Goal: Task Accomplishment & Management: Manage account settings

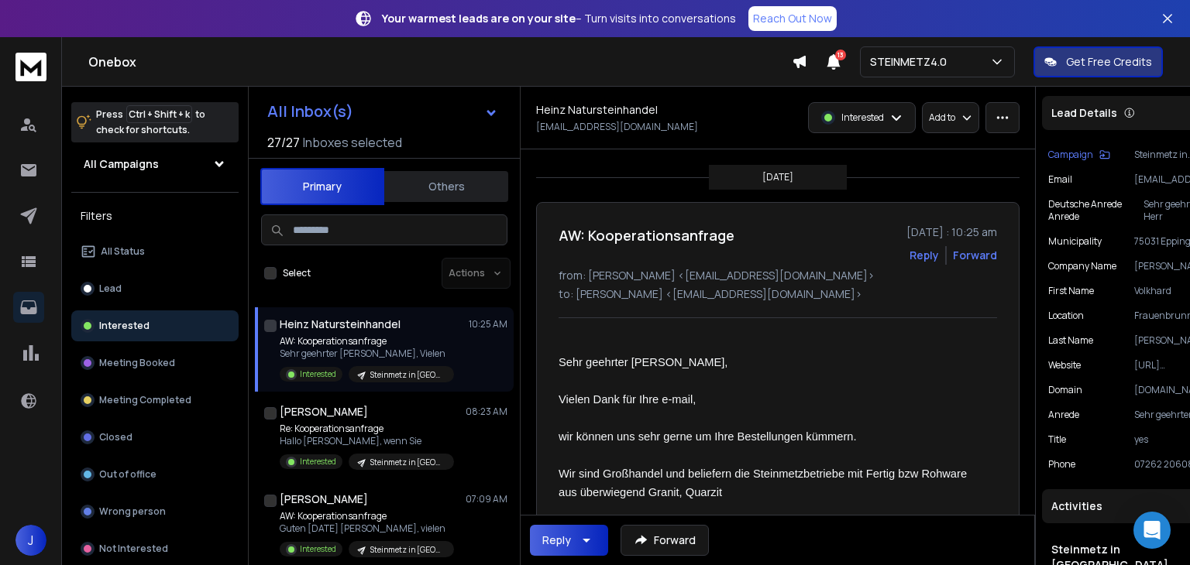
click at [912, 110] on div "Interested" at bounding box center [862, 117] width 106 height 29
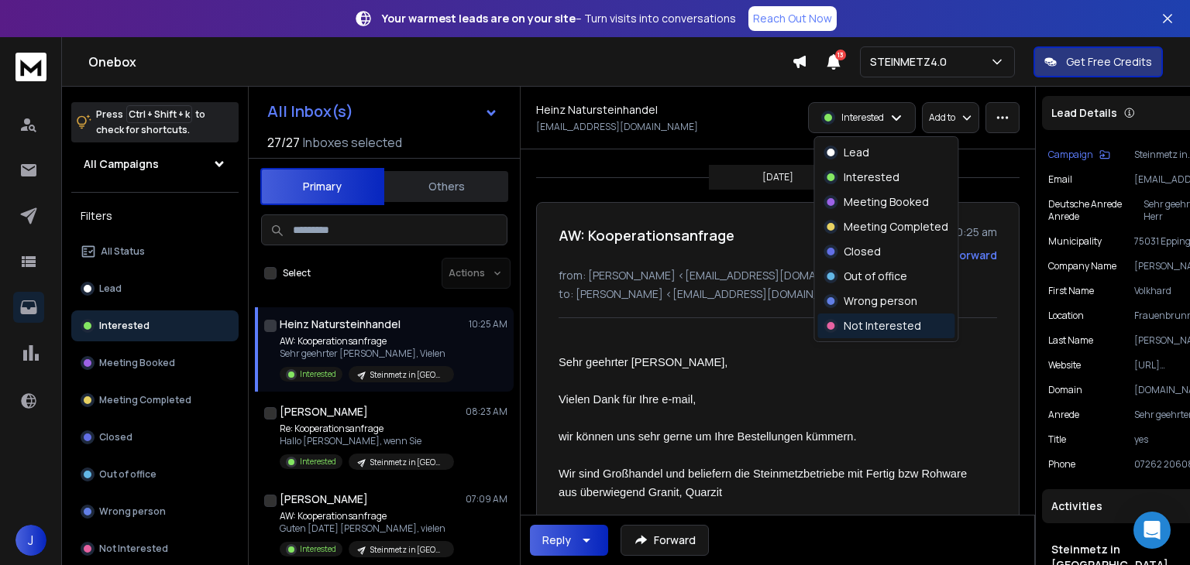
click at [878, 323] on p "Not Interested" at bounding box center [881, 325] width 77 height 15
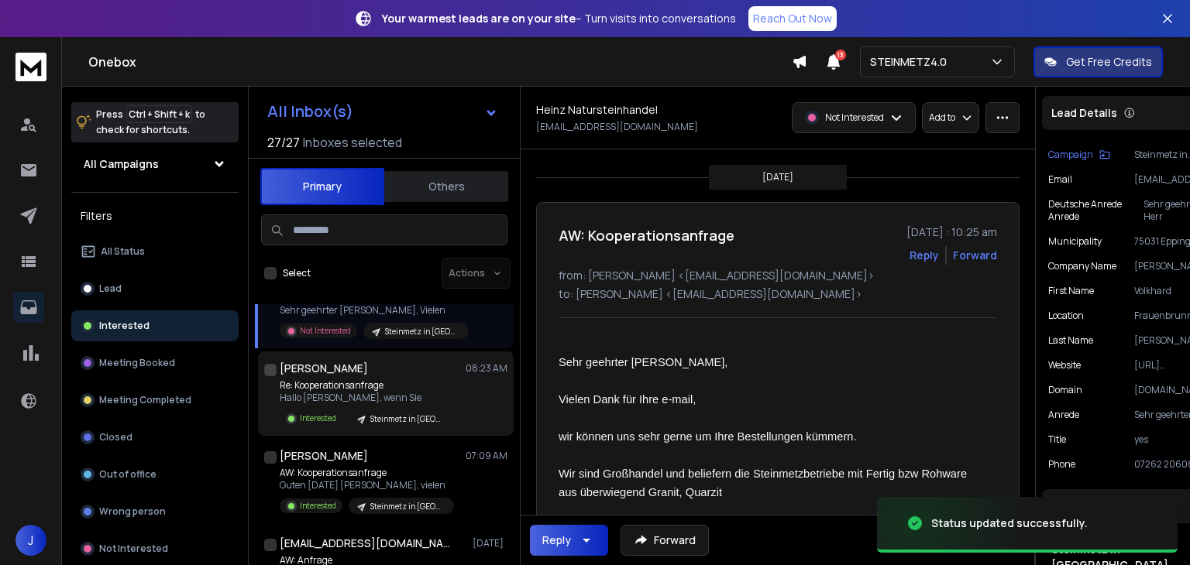
scroll to position [43, 0]
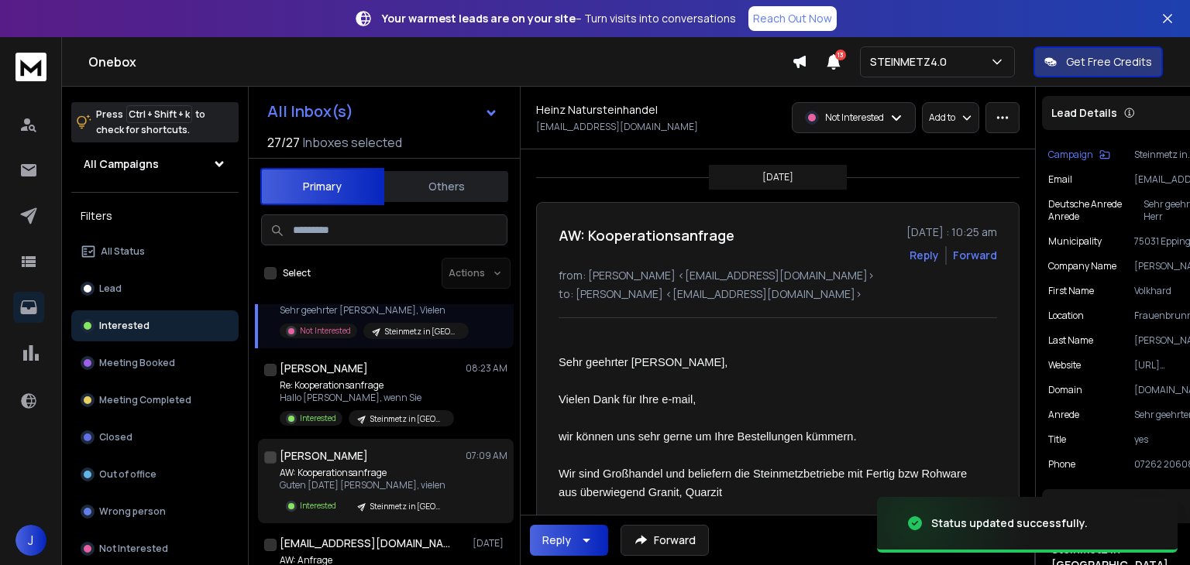
click at [356, 458] on h1 "[PERSON_NAME]" at bounding box center [324, 455] width 88 height 15
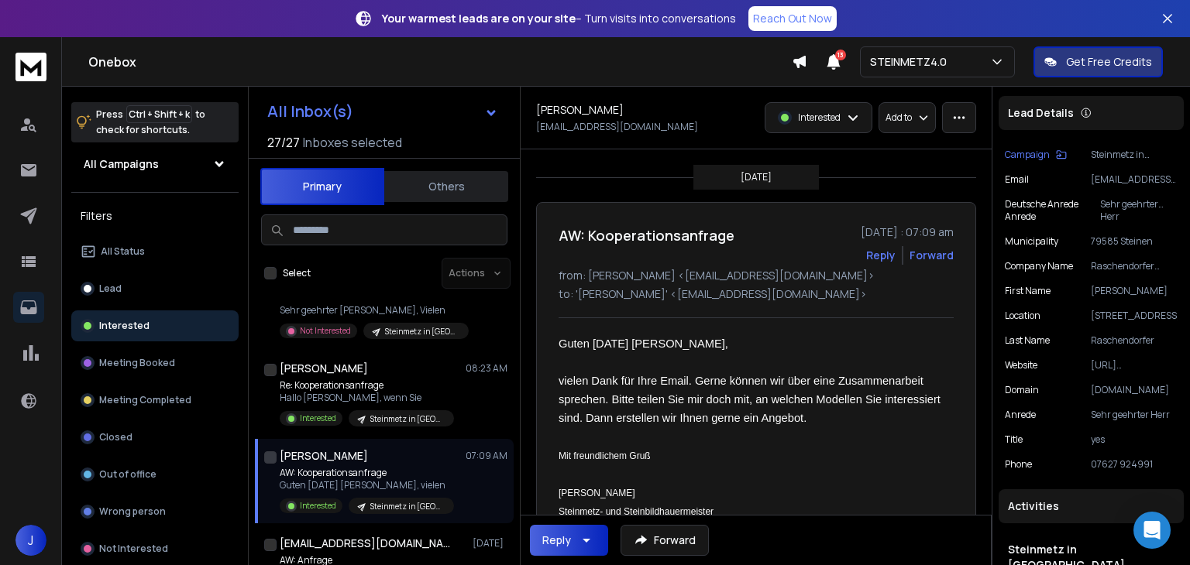
click at [836, 118] on p "Interested" at bounding box center [819, 118] width 43 height 12
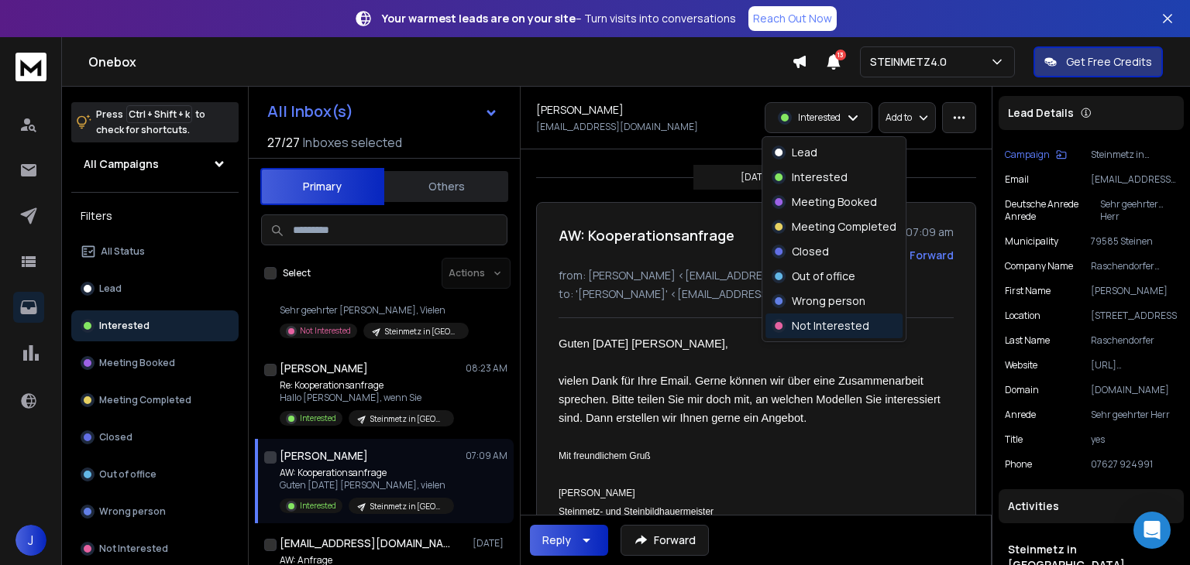
click at [826, 322] on p "Not Interested" at bounding box center [830, 325] width 77 height 15
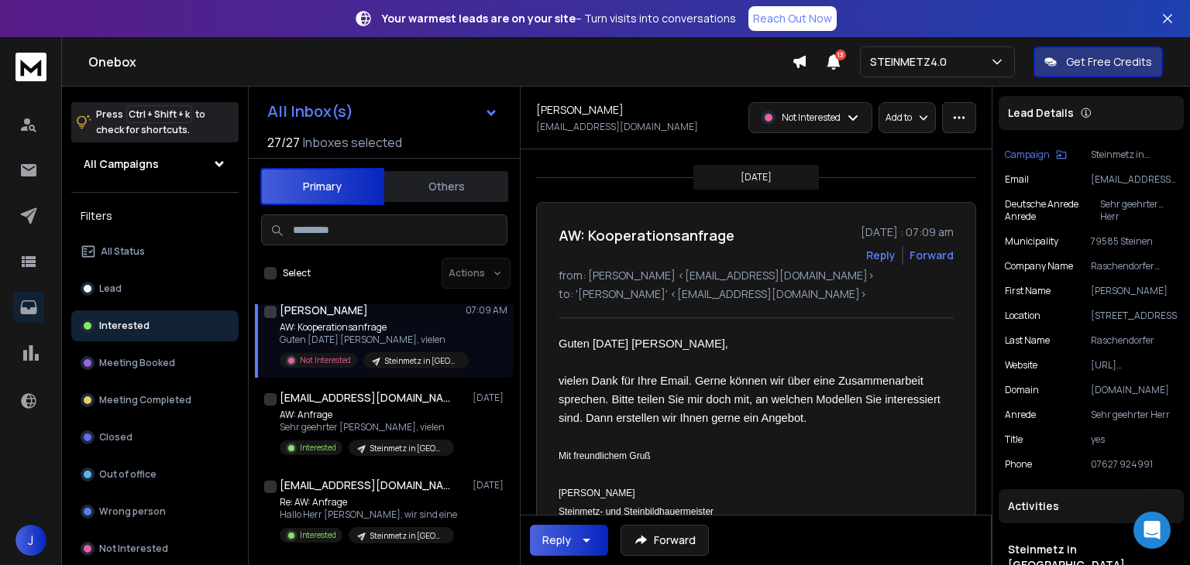
scroll to position [194, 0]
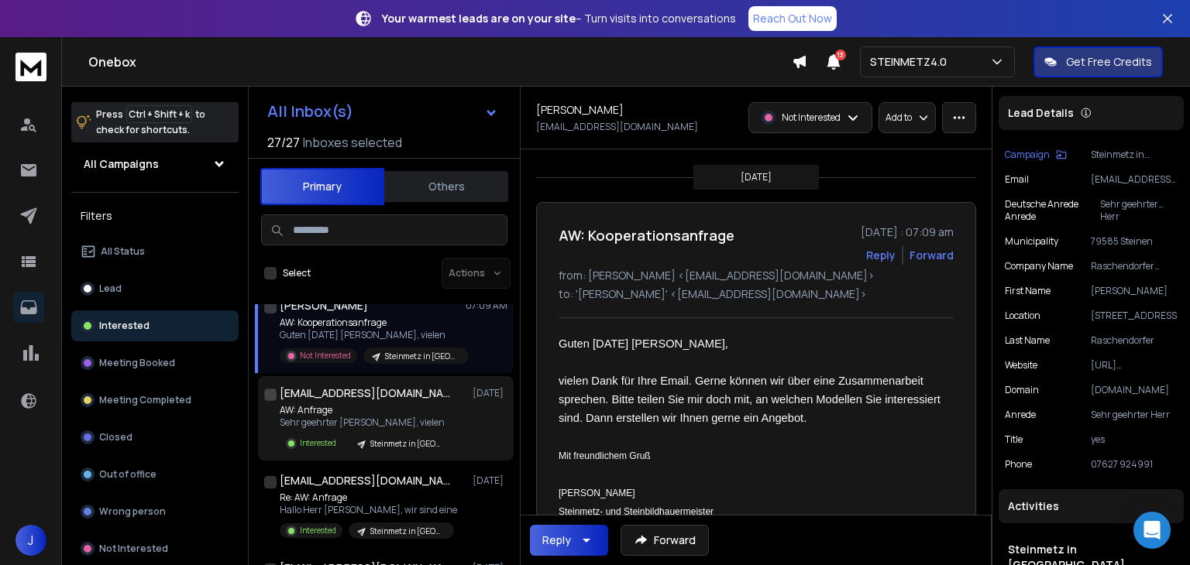
click at [353, 397] on h1 "[EMAIL_ADDRESS][DOMAIN_NAME]" at bounding box center [365, 393] width 170 height 15
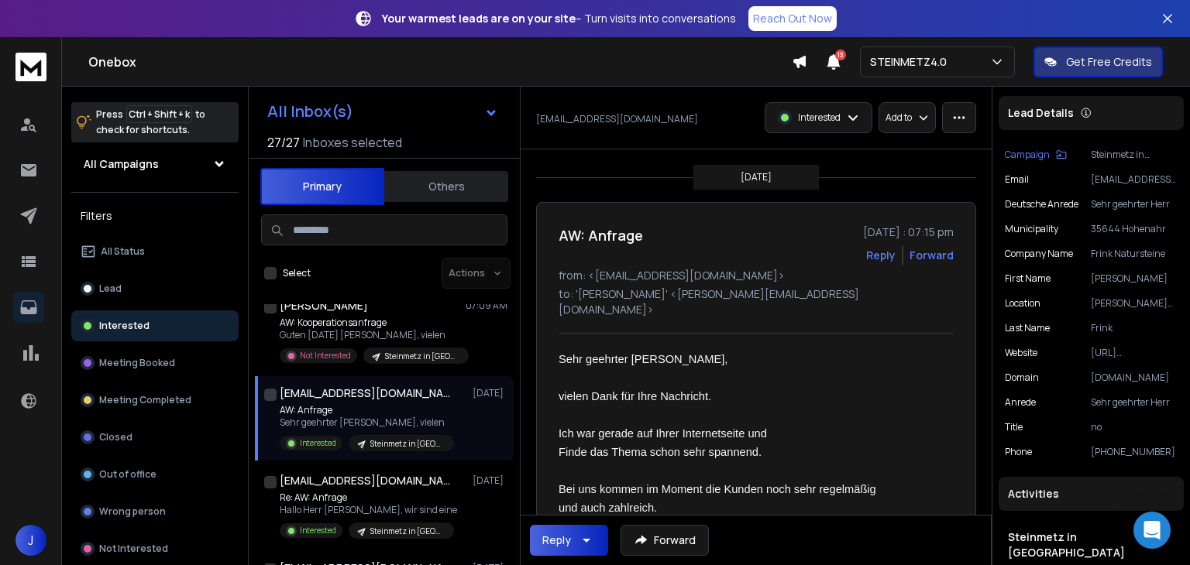
click at [963, 115] on icon "button" at bounding box center [959, 118] width 14 height 14
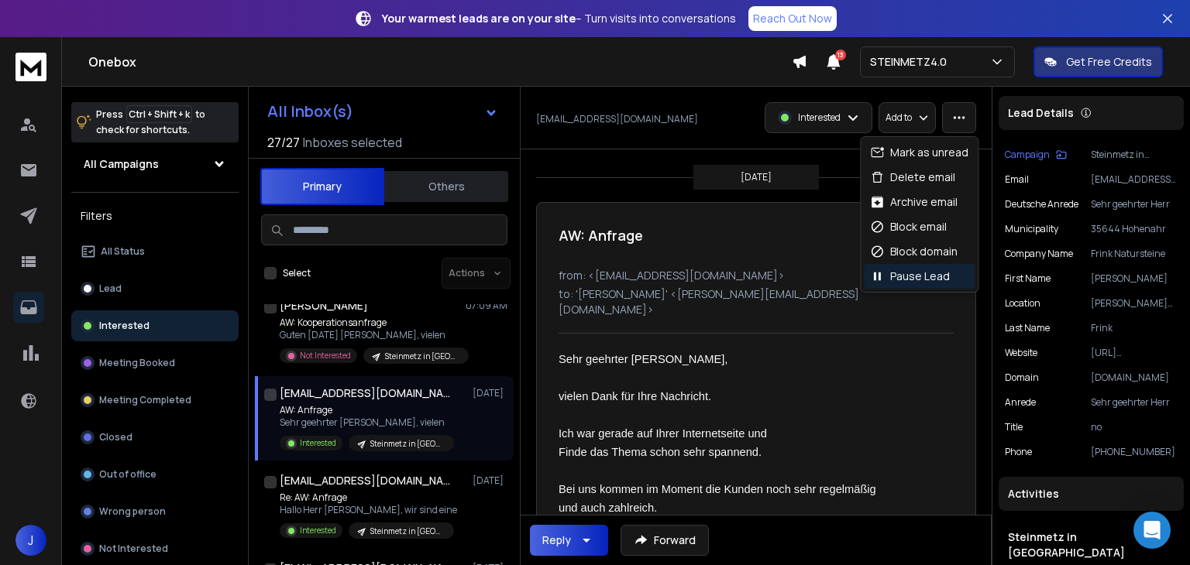
click at [909, 273] on div "Pause Lead" at bounding box center [910, 276] width 80 height 15
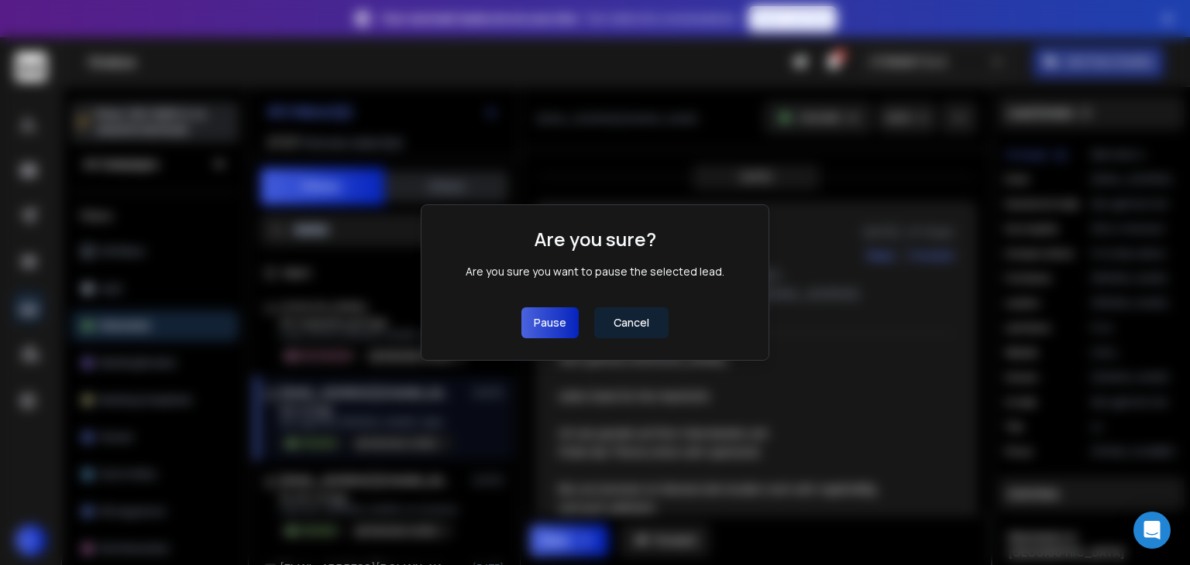
click at [555, 324] on button "Pause" at bounding box center [549, 322] width 57 height 31
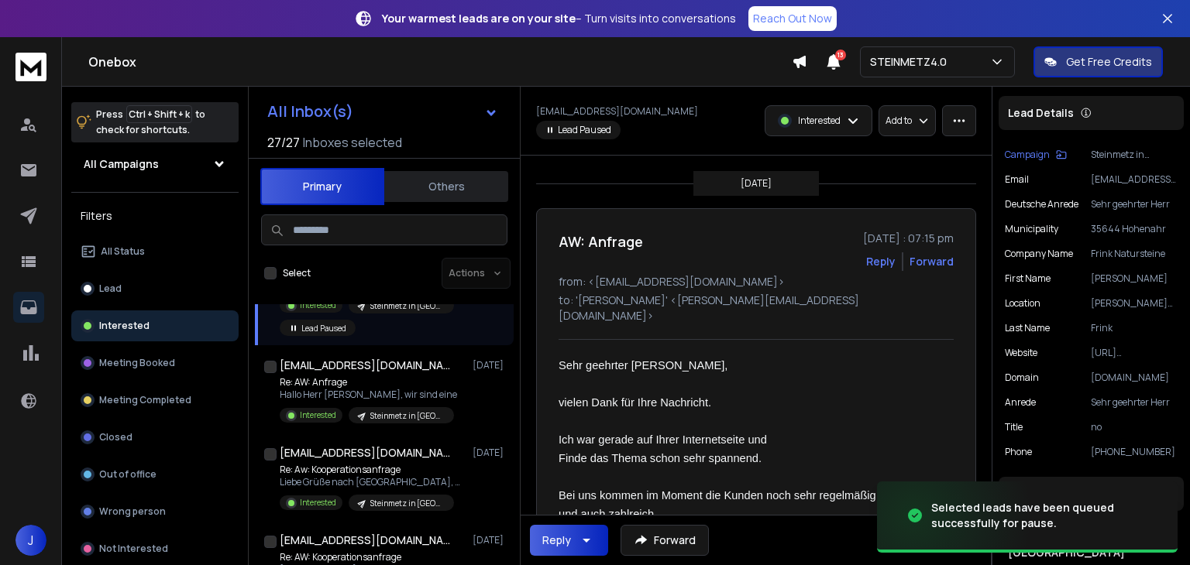
scroll to position [331, 0]
click at [391, 391] on p "Hallo Herr [PERSON_NAME], wir sind eine" at bounding box center [368, 395] width 177 height 12
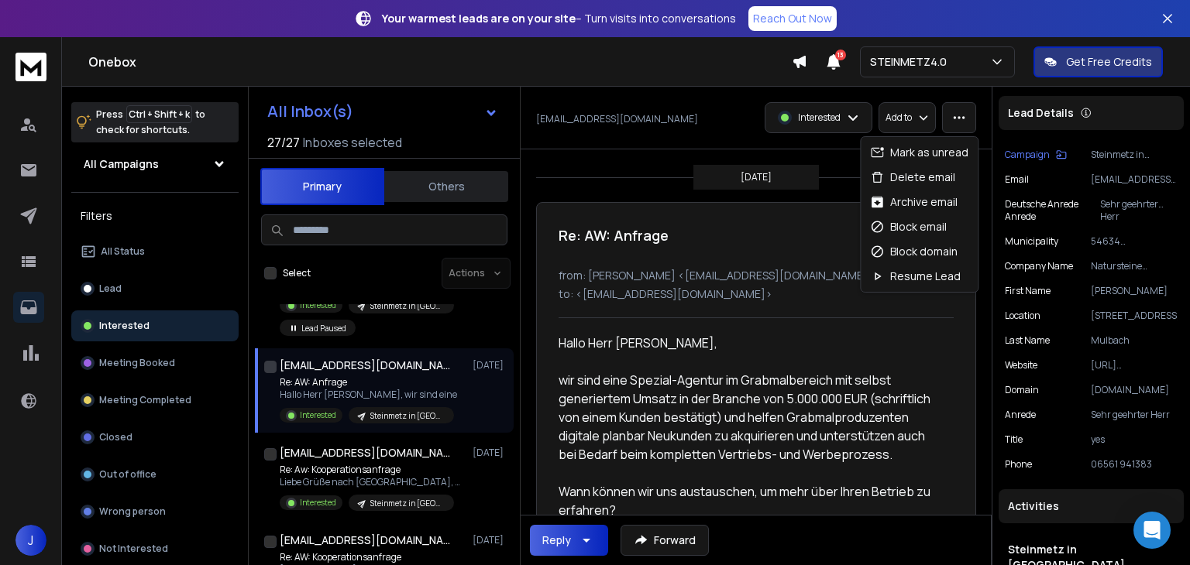
click at [960, 115] on icon "button" at bounding box center [959, 118] width 14 height 14
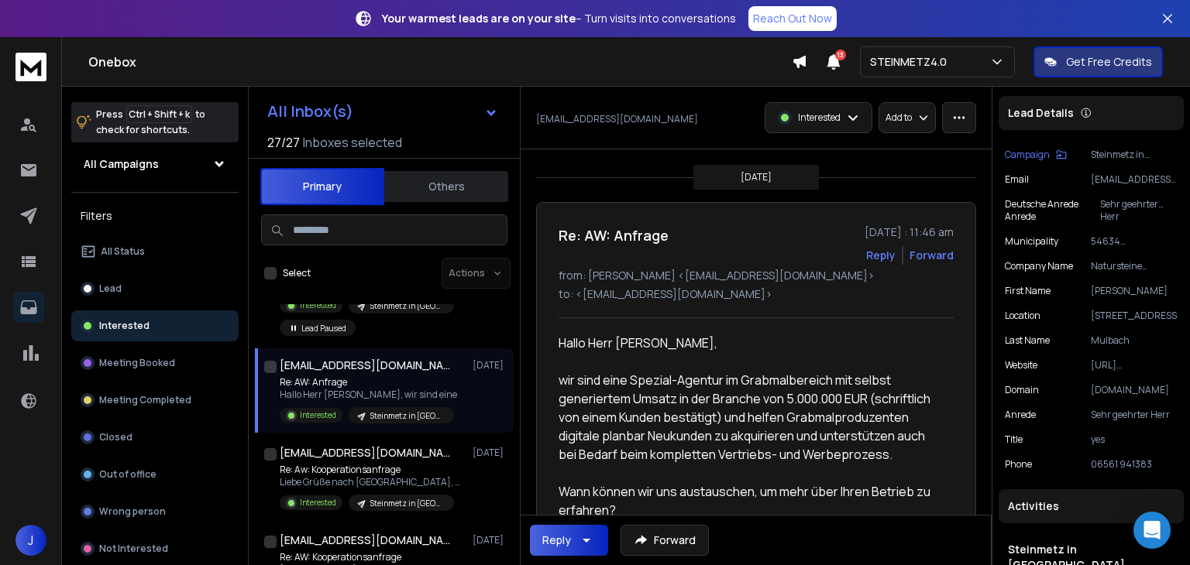
scroll to position [0, 0]
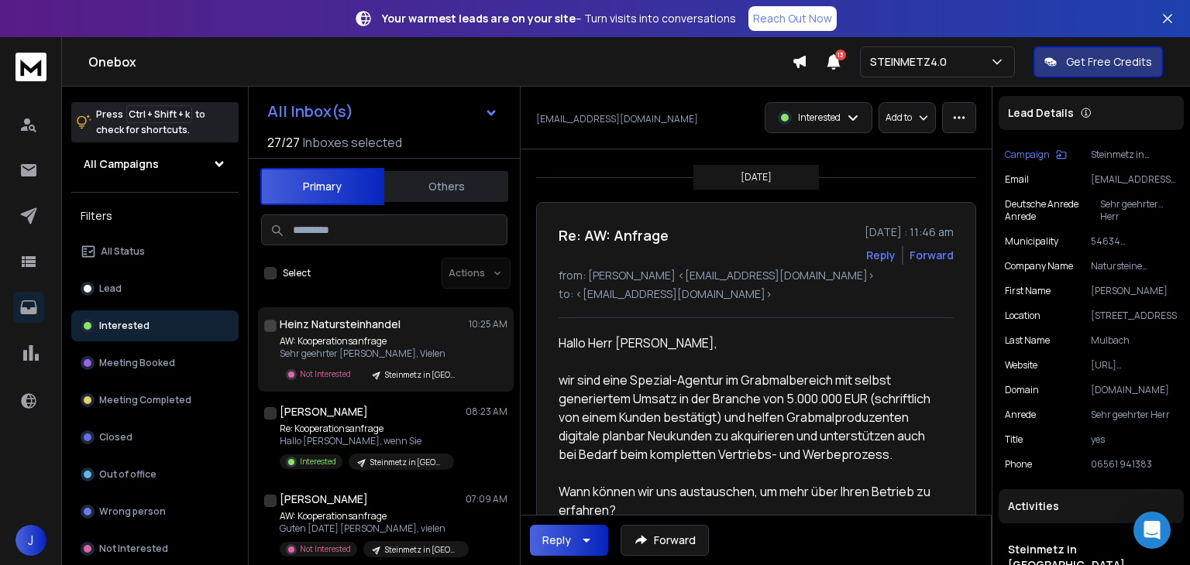
click at [386, 336] on p "AW: Kooperationsanfrage" at bounding box center [373, 341] width 186 height 12
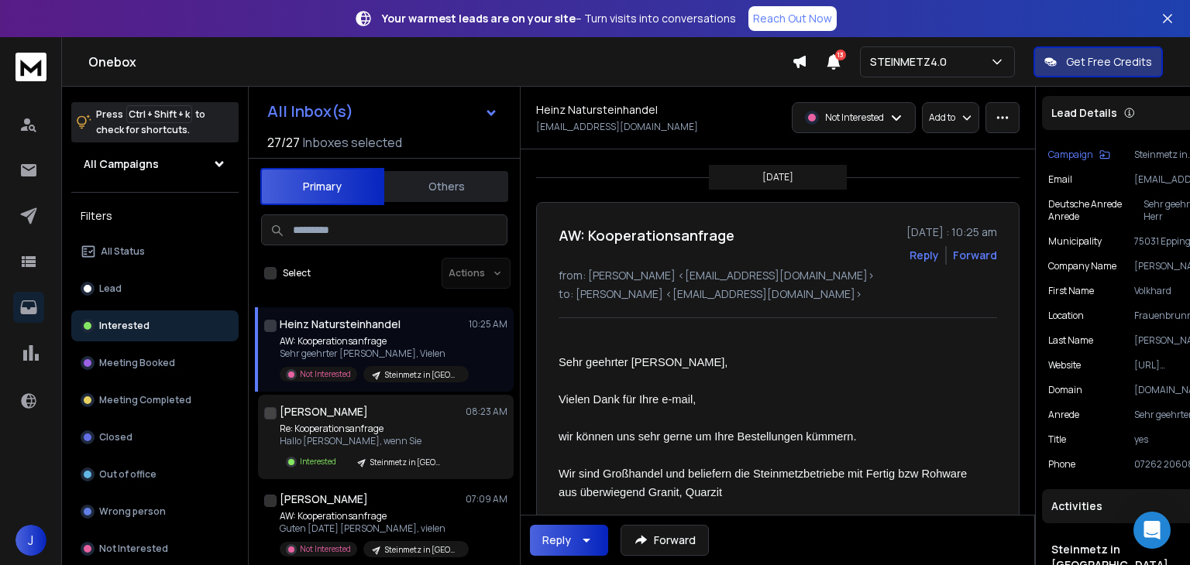
click at [353, 419] on div "[PERSON_NAME] 08:23 AM" at bounding box center [394, 411] width 228 height 15
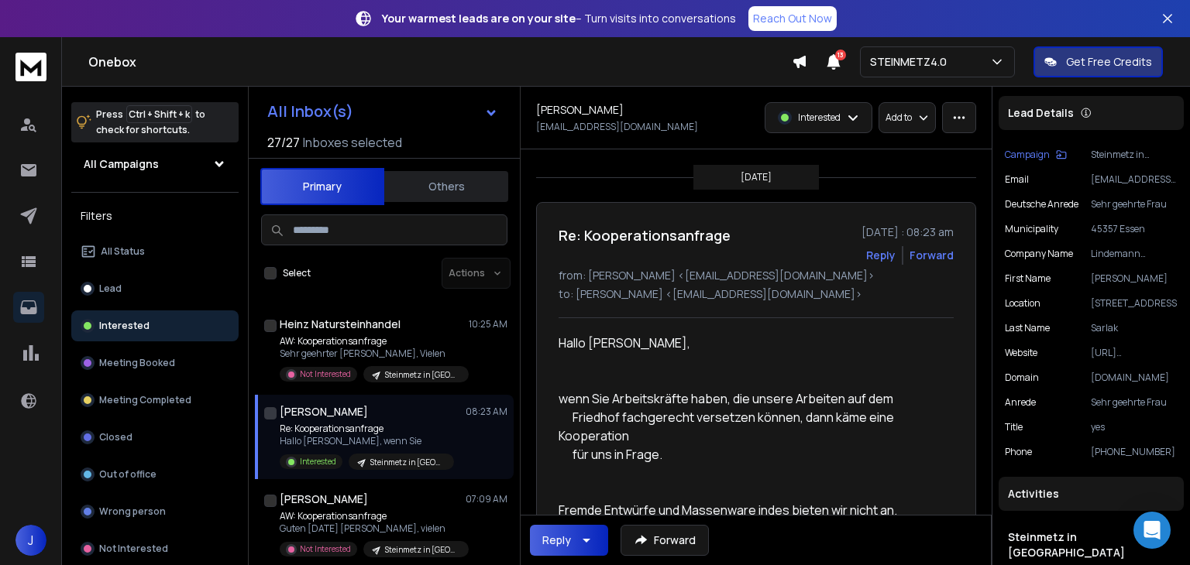
click at [871, 259] on button "Reply" at bounding box center [880, 255] width 29 height 15
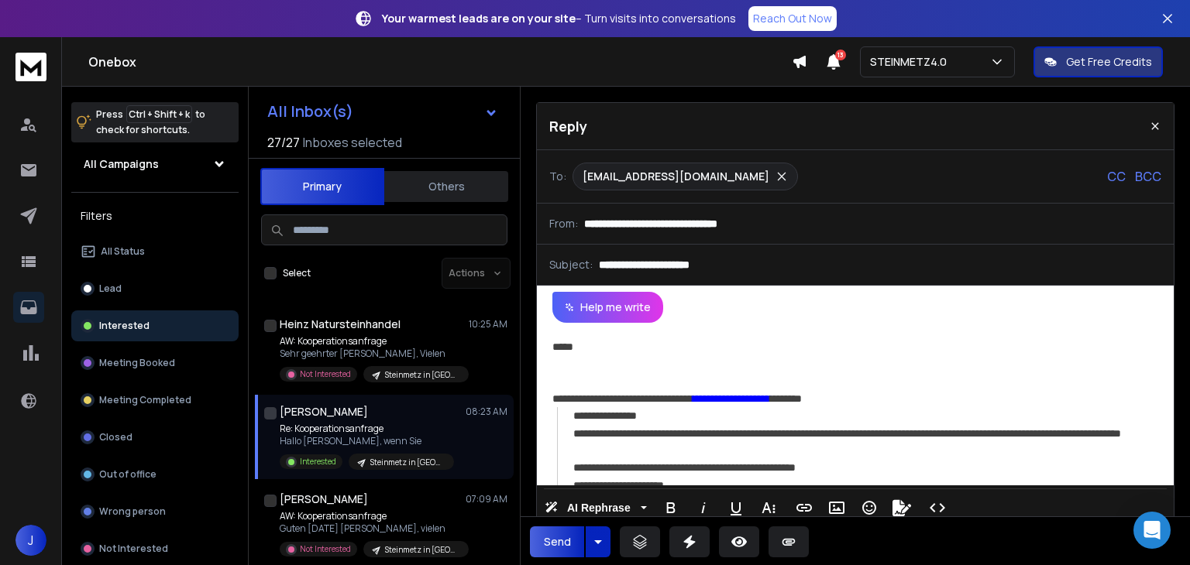
click at [601, 354] on div "*****" at bounding box center [847, 346] width 590 height 17
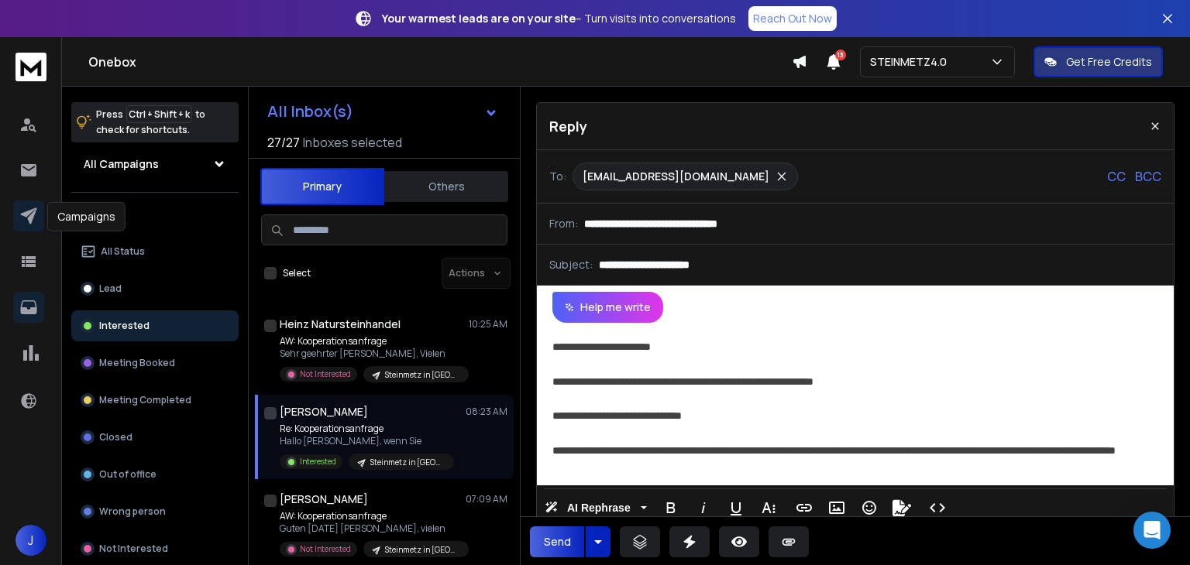
click at [24, 214] on icon at bounding box center [28, 216] width 16 height 16
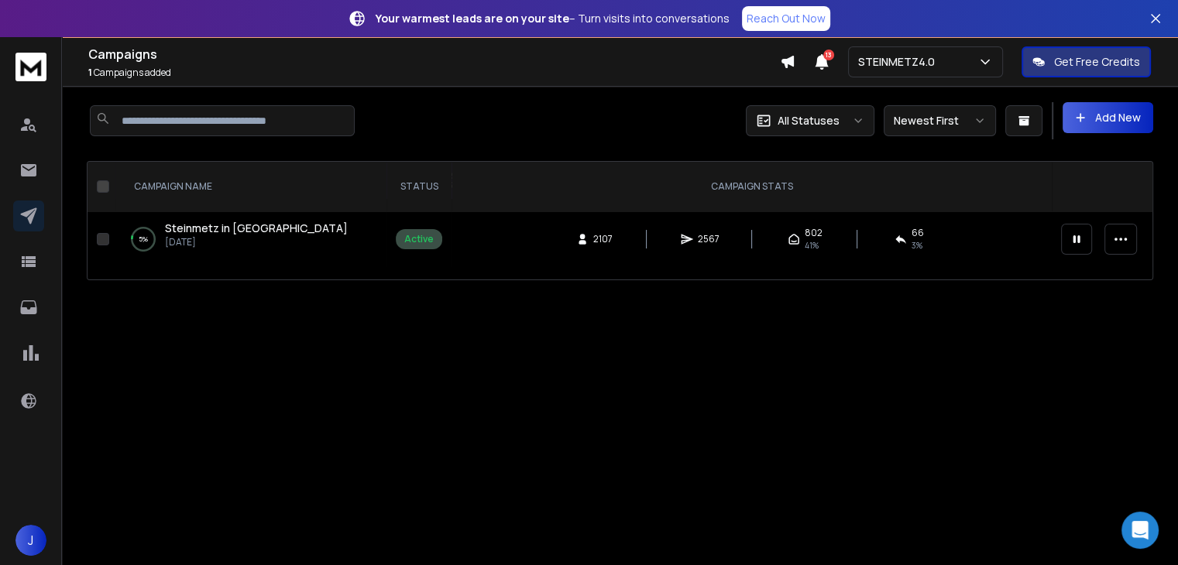
click at [211, 225] on span "Steinmetz in [GEOGRAPHIC_DATA]" at bounding box center [256, 228] width 183 height 15
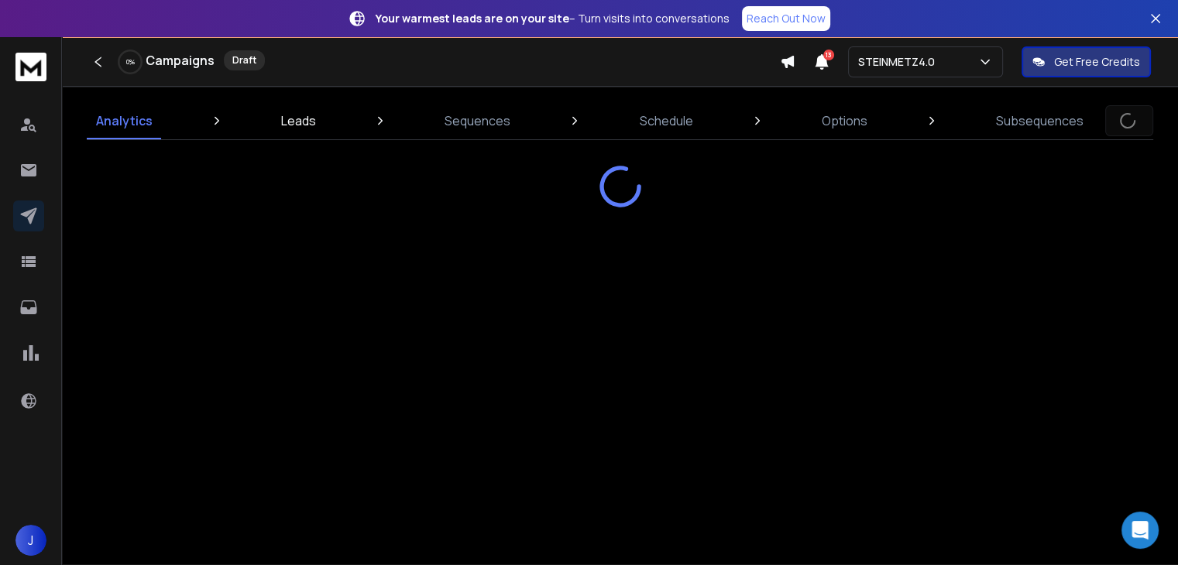
click at [310, 125] on p "Leads" at bounding box center [298, 121] width 35 height 19
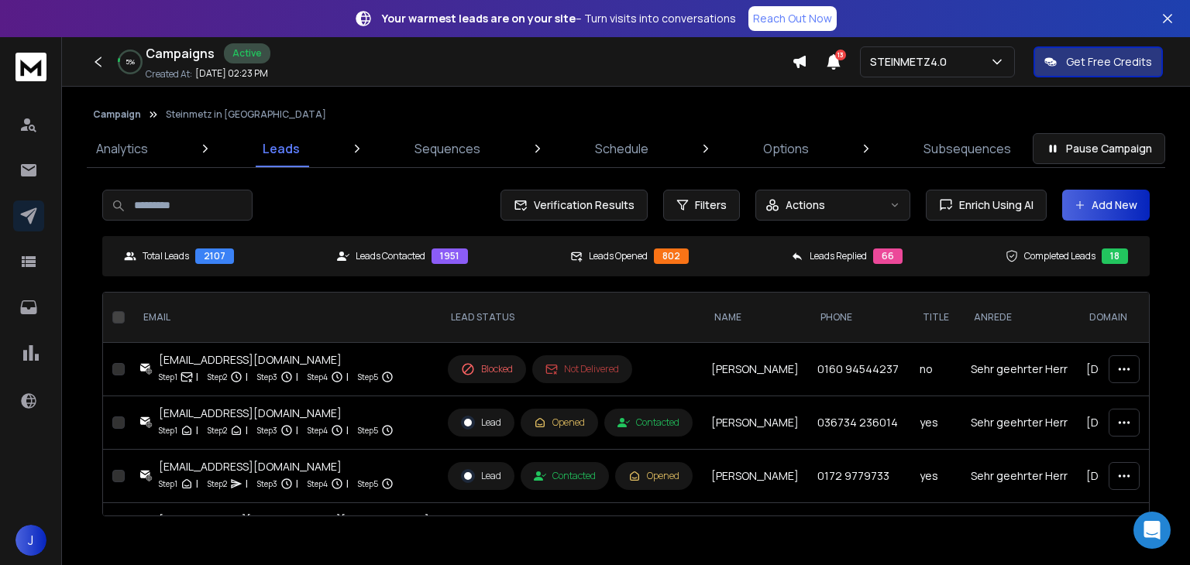
click at [220, 220] on input at bounding box center [177, 205] width 150 height 31
type input "*********"
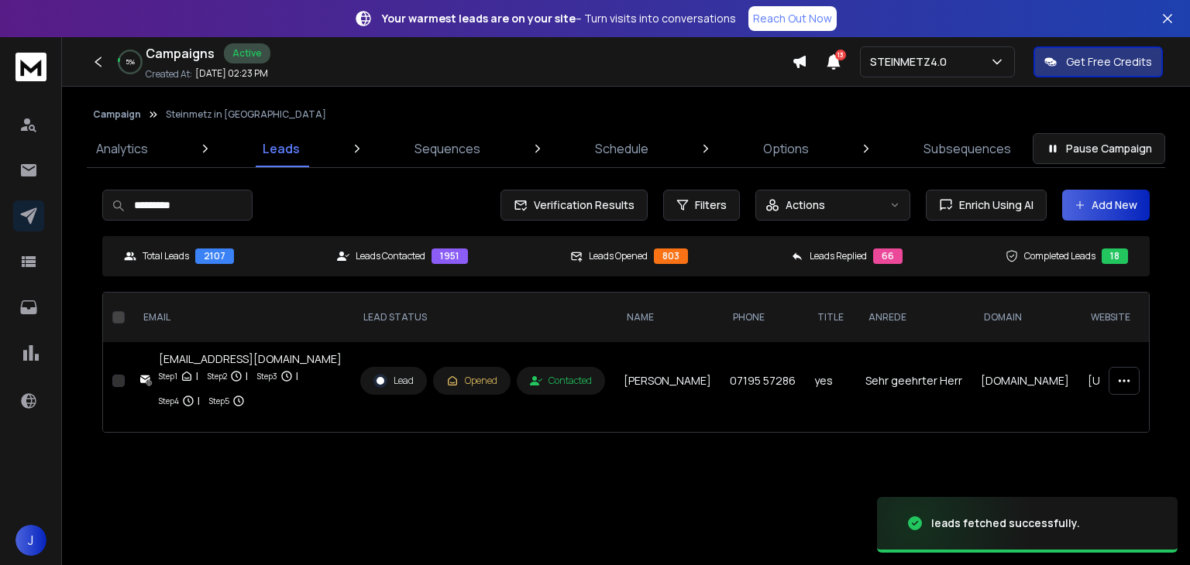
click at [221, 397] on div "Step 1 | Step 2 | Step 3 | Step 4 | Step 5" at bounding box center [250, 389] width 183 height 40
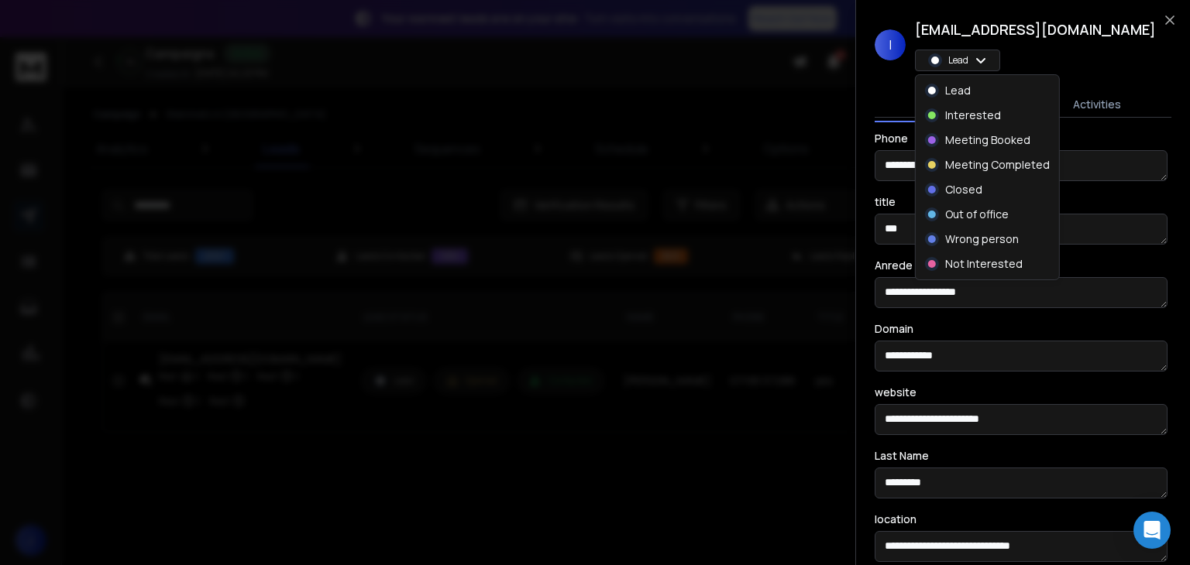
click at [986, 67] on body "**********" at bounding box center [595, 282] width 1190 height 565
click at [994, 253] on div "Not Interested" at bounding box center [987, 264] width 137 height 25
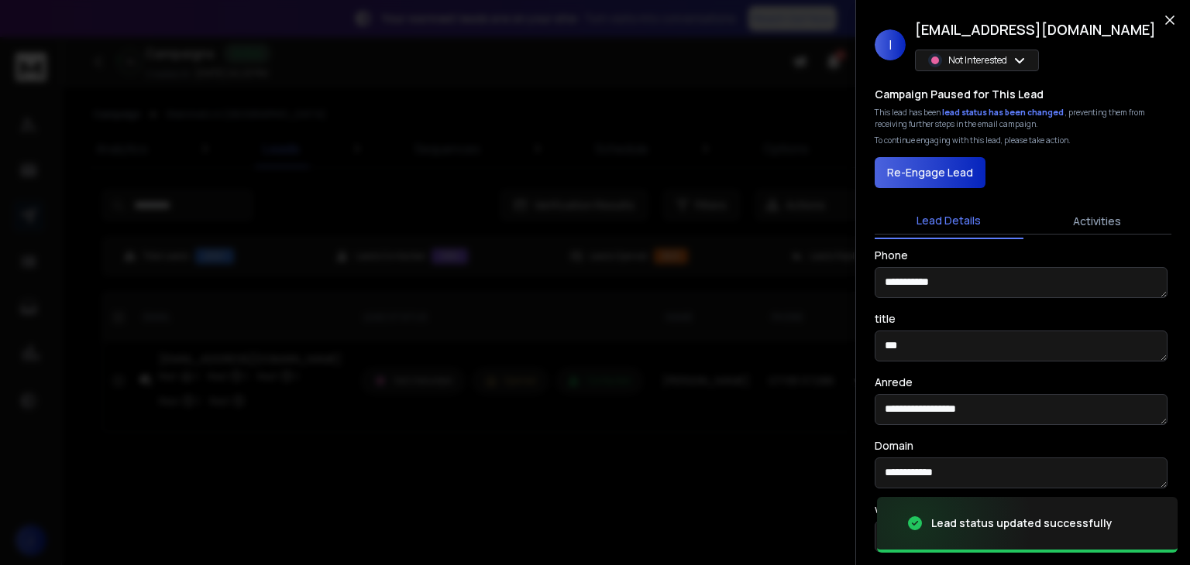
click at [1166, 19] on icon "button" at bounding box center [1170, 20] width 8 height 8
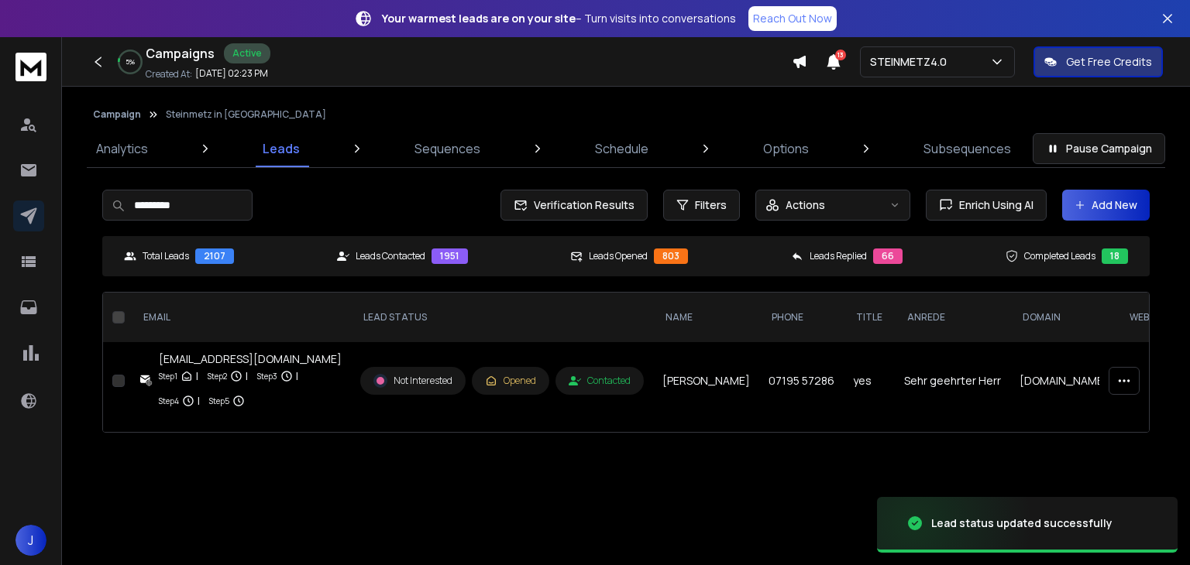
click at [369, 420] on td "Not Interested Opened Contacted" at bounding box center [502, 380] width 302 height 77
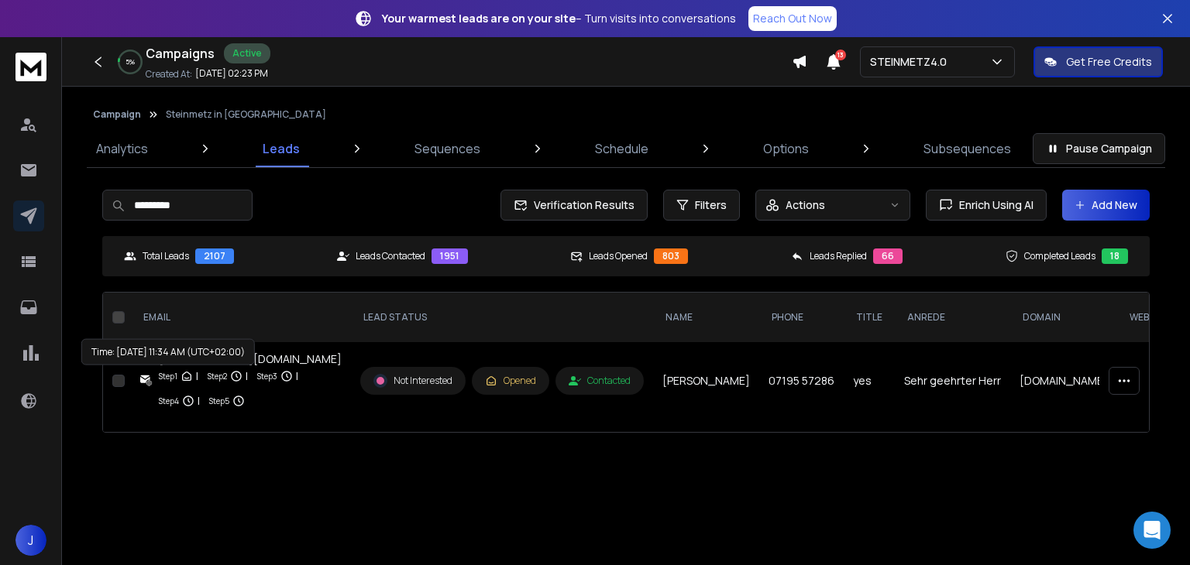
click at [187, 358] on div "Time: [DATE] 11:34 AM (UTC +02:00 )" at bounding box center [167, 352] width 173 height 26
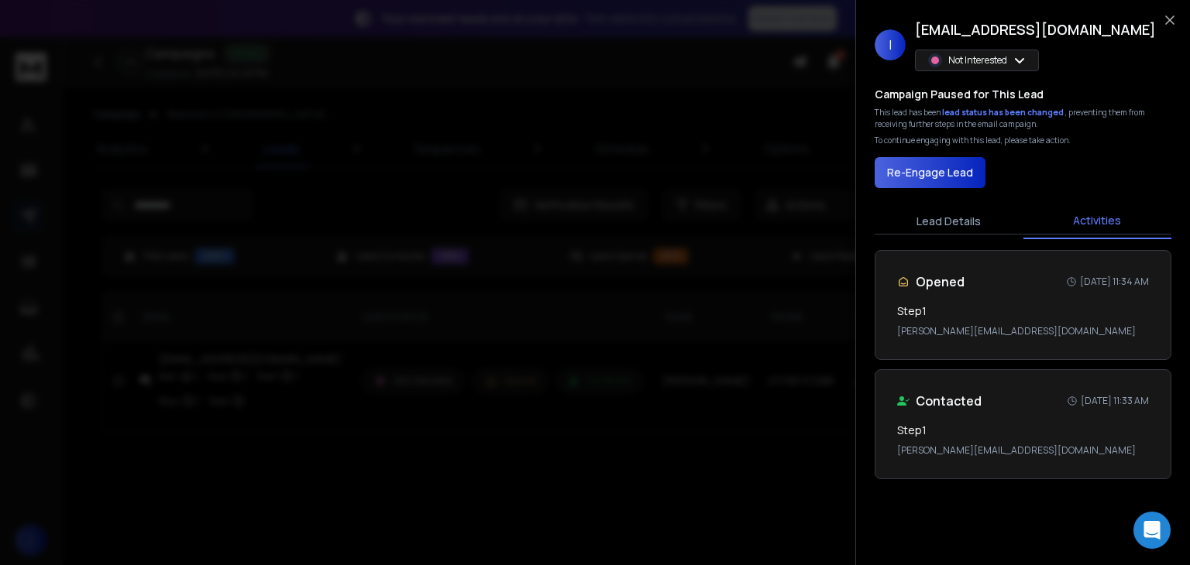
click at [1115, 218] on button "Activities" at bounding box center [1097, 222] width 149 height 36
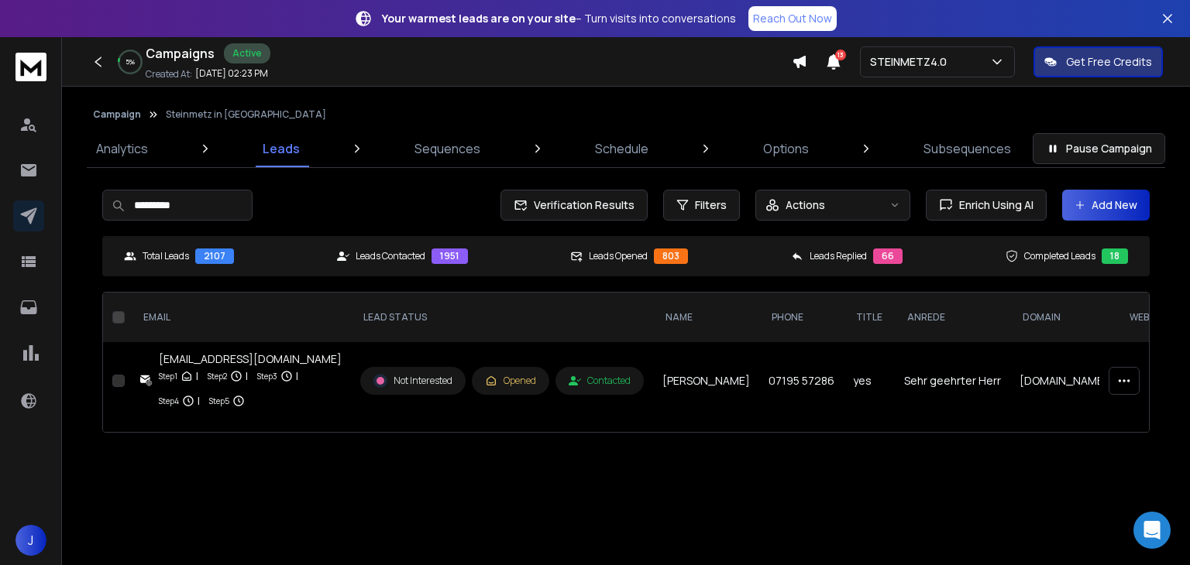
click at [1126, 388] on icon "button" at bounding box center [1124, 381] width 14 height 14
click at [1096, 441] on p "Delete Lead" at bounding box center [1102, 438] width 64 height 15
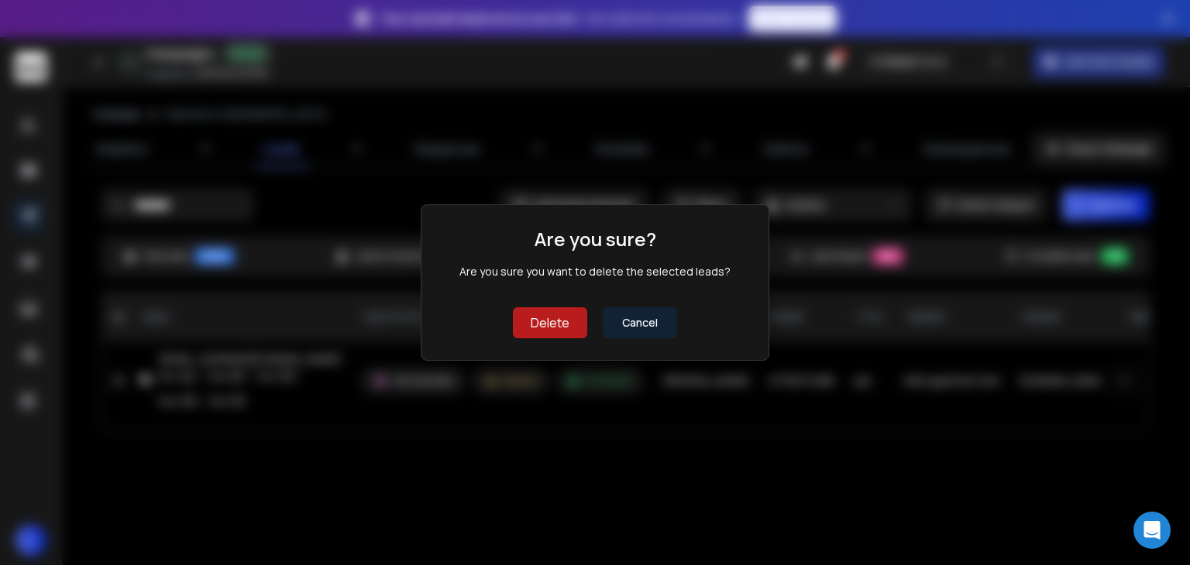
click at [542, 319] on button "Delete" at bounding box center [550, 322] width 74 height 31
